Goal: Navigation & Orientation: Find specific page/section

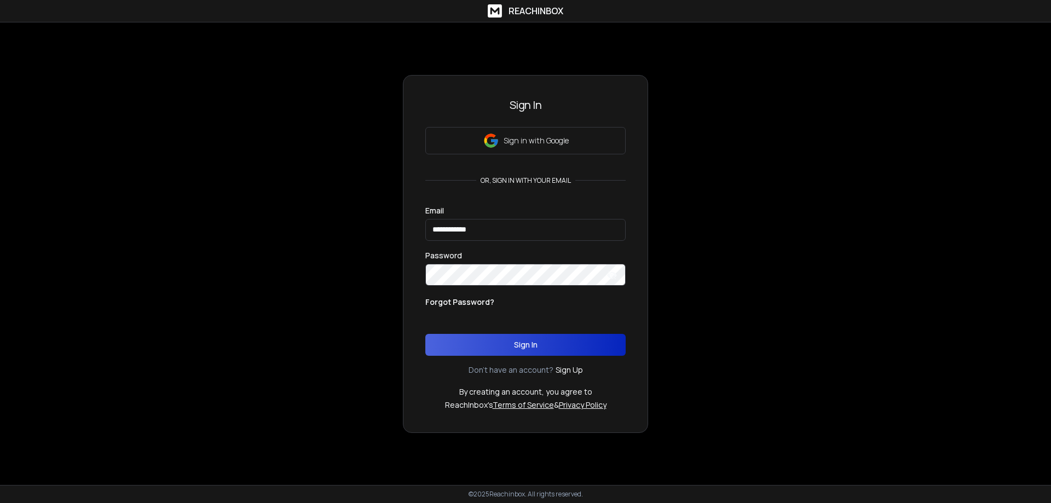
click at [592, 338] on button "Sign In" at bounding box center [525, 345] width 200 height 22
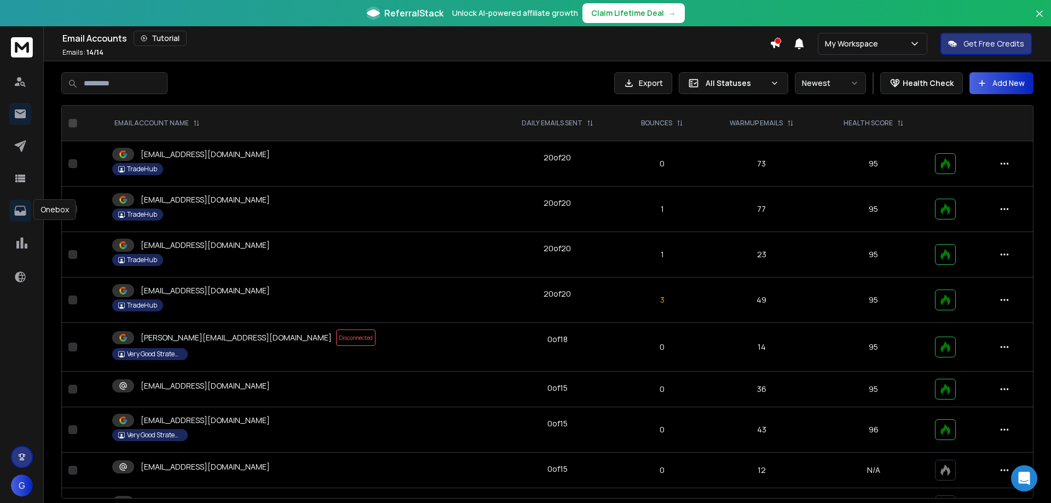
click at [23, 212] on icon at bounding box center [19, 211] width 11 height 10
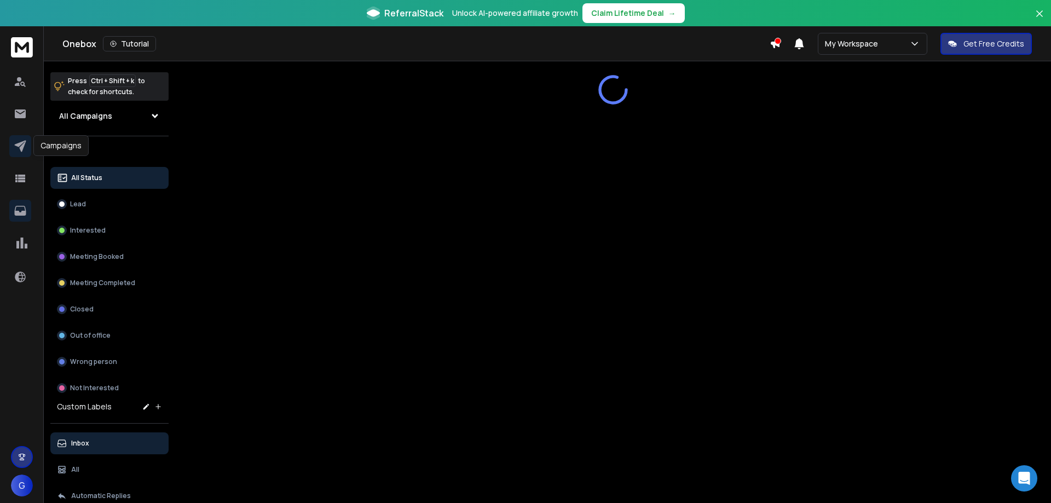
click at [22, 143] on icon at bounding box center [19, 146] width 11 height 11
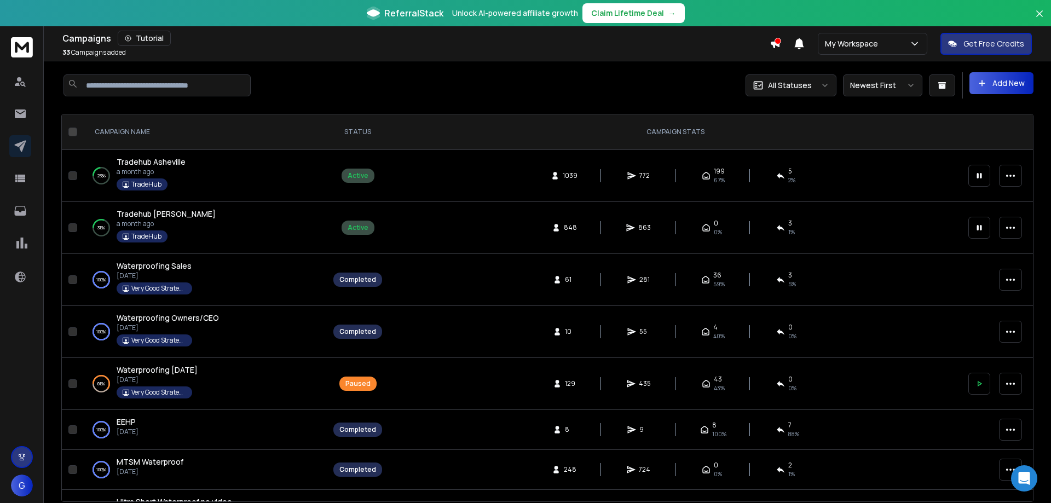
click at [1043, 13] on icon "Close banner" at bounding box center [1040, 14] width 10 height 10
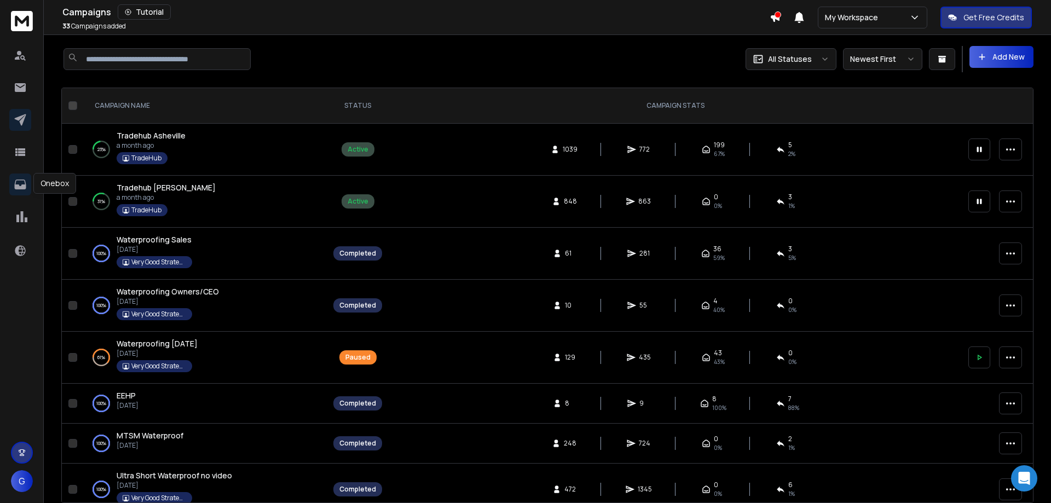
click at [12, 186] on link at bounding box center [20, 185] width 22 height 22
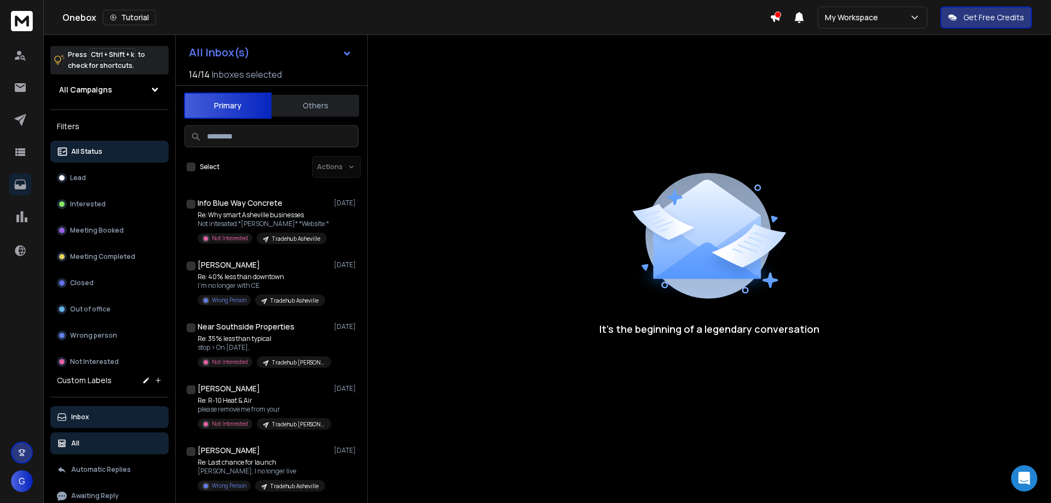
click at [102, 445] on button "All" at bounding box center [109, 444] width 118 height 22
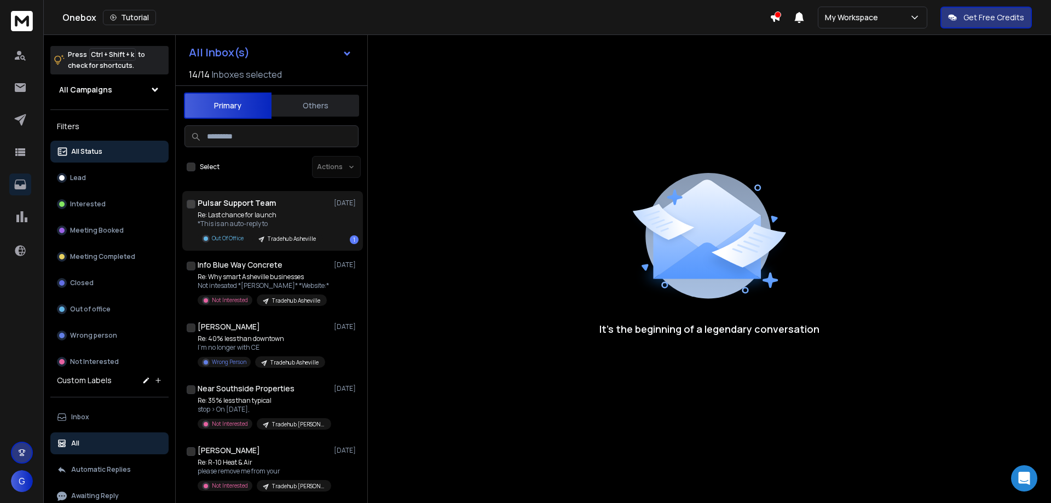
click at [312, 204] on div "Pulsar Support Team [DATE]" at bounding box center [278, 203] width 161 height 11
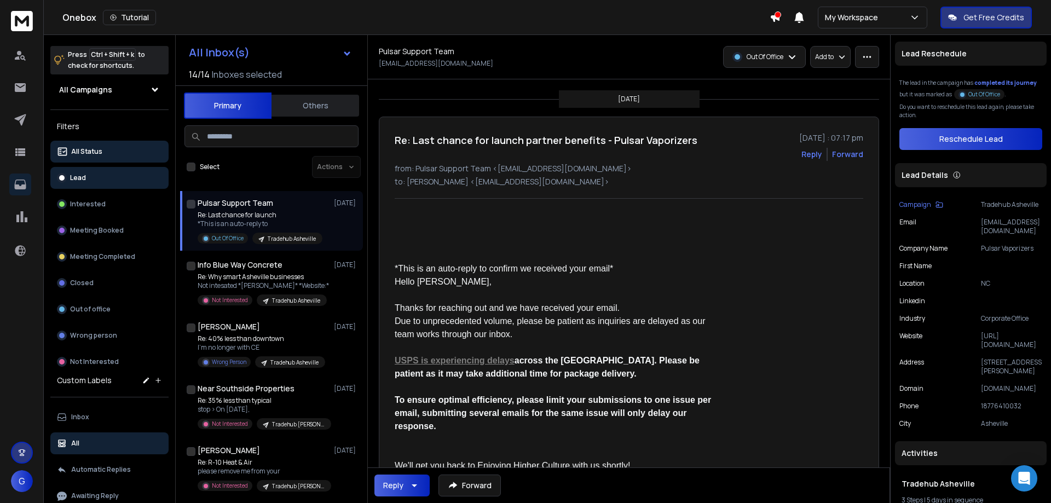
click at [95, 182] on button "Lead" at bounding box center [109, 178] width 118 height 22
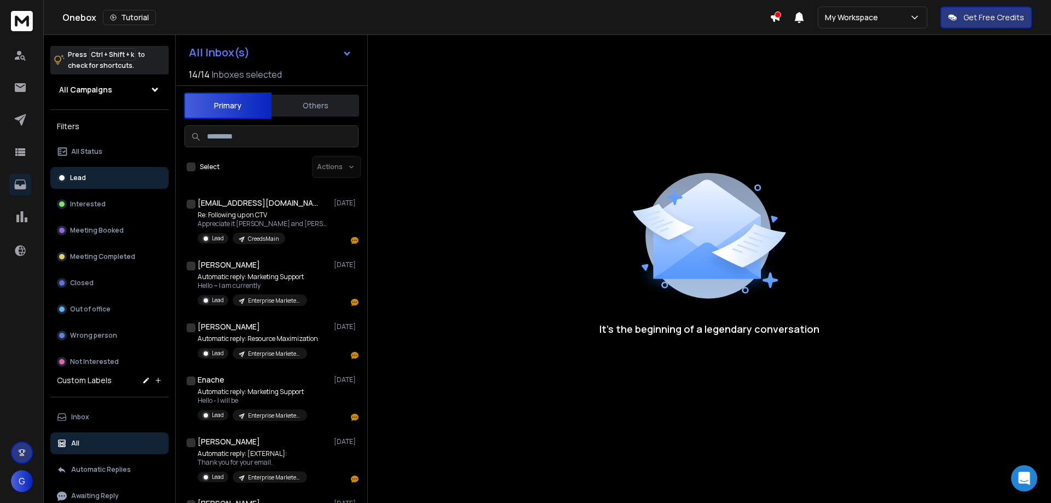
click at [105, 154] on button "All Status" at bounding box center [109, 152] width 118 height 22
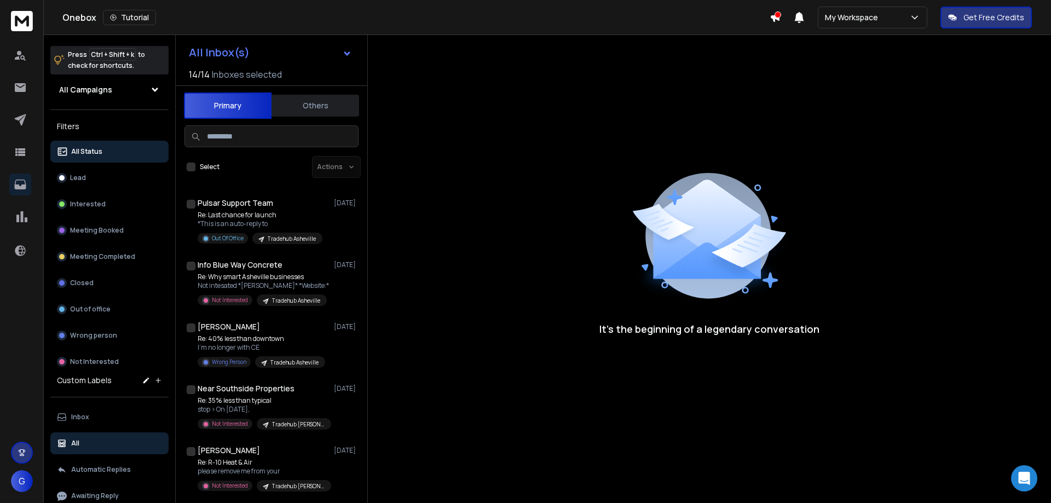
click at [97, 413] on button "Inbox" at bounding box center [109, 417] width 118 height 22
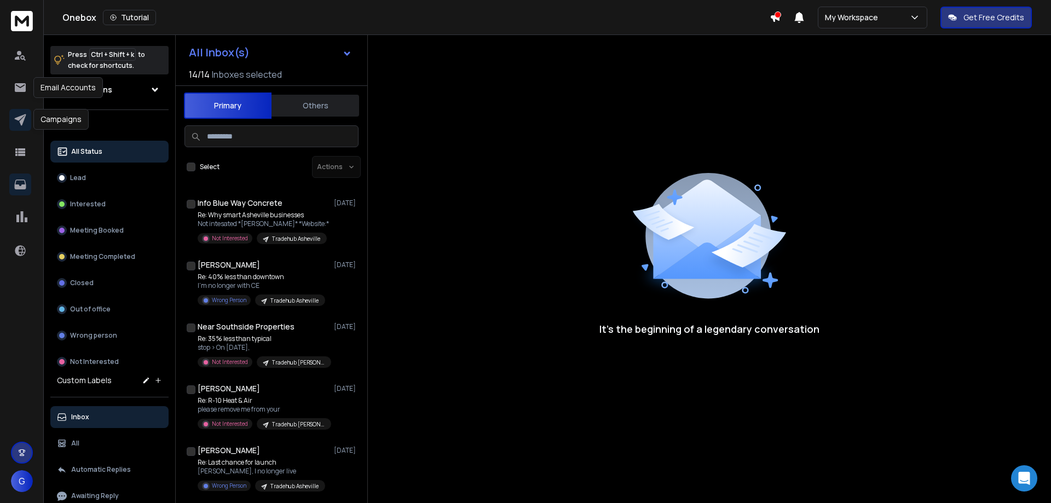
click at [25, 118] on icon at bounding box center [19, 119] width 11 height 11
